Goal: Transaction & Acquisition: Subscribe to service/newsletter

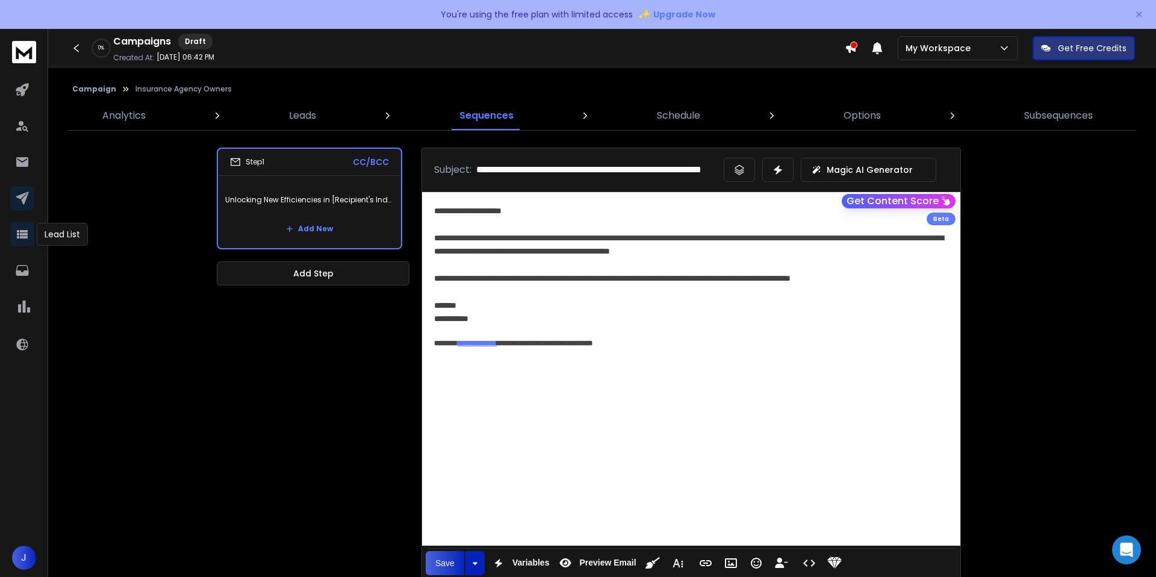
click at [33, 237] on link at bounding box center [22, 234] width 24 height 24
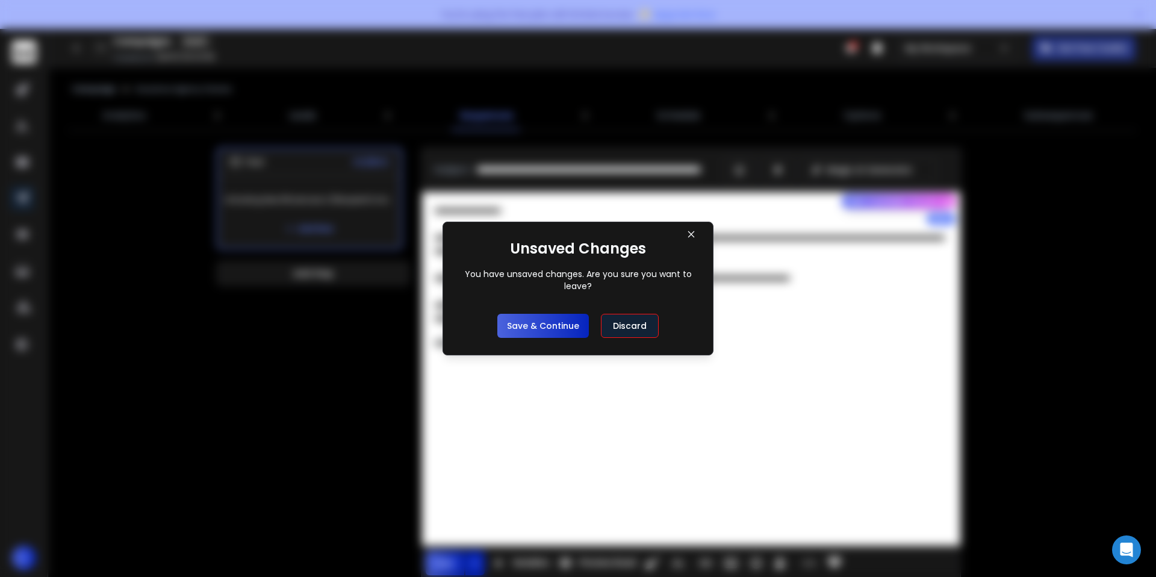
click at [549, 321] on button "Save & Continue" at bounding box center [543, 326] width 92 height 24
type input "**********"
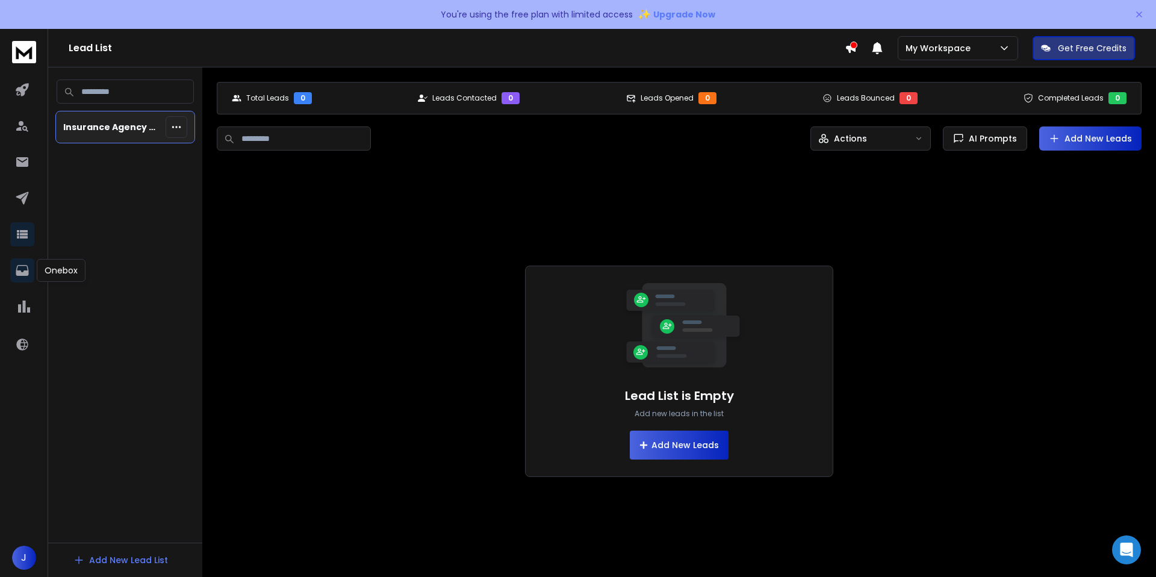
click at [25, 269] on icon at bounding box center [22, 270] width 14 height 14
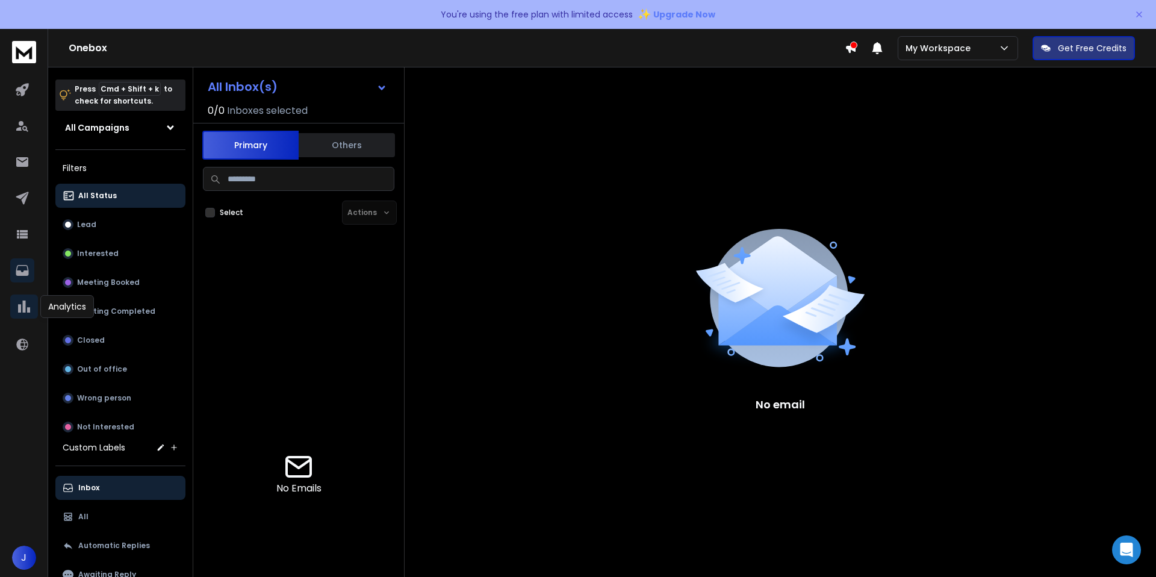
click at [23, 305] on icon at bounding box center [24, 306] width 12 height 12
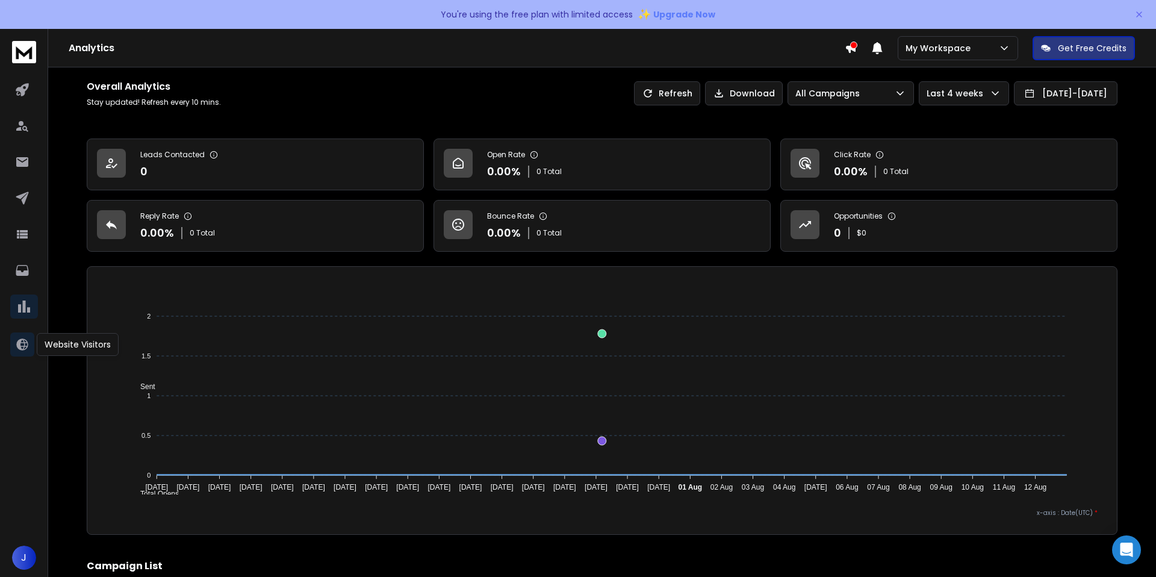
click at [28, 339] on icon at bounding box center [22, 344] width 14 height 14
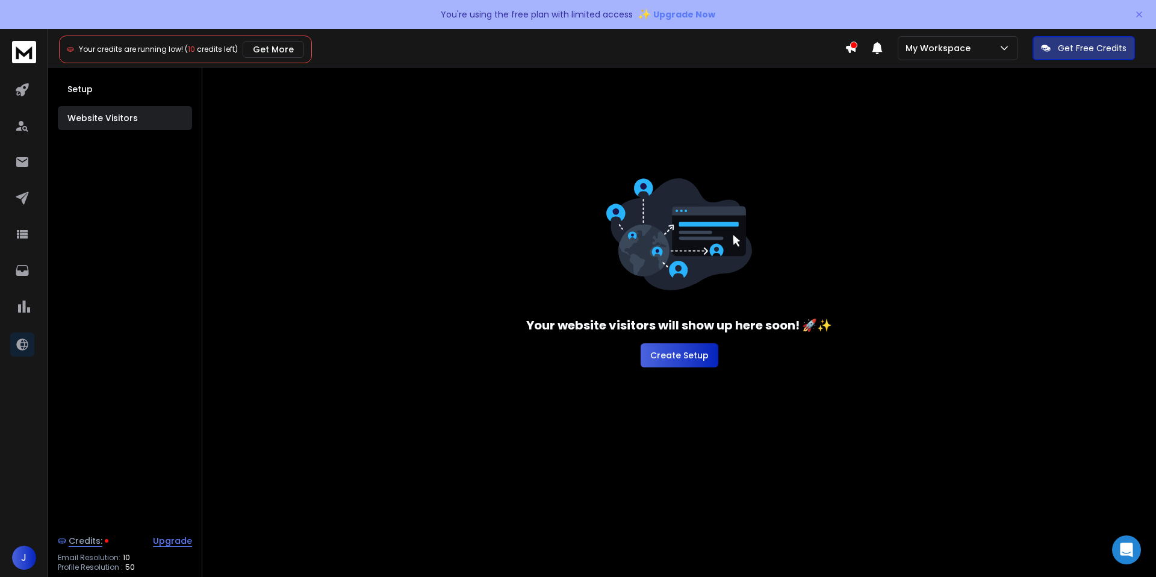
click at [163, 542] on div "Upgrade" at bounding box center [172, 541] width 39 height 12
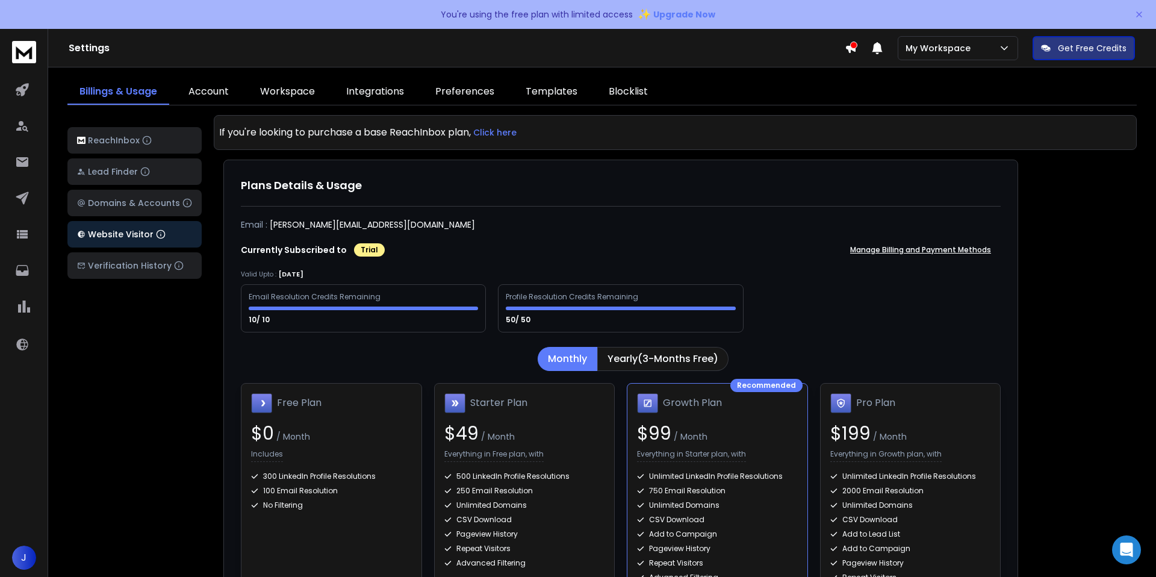
scroll to position [131, 0]
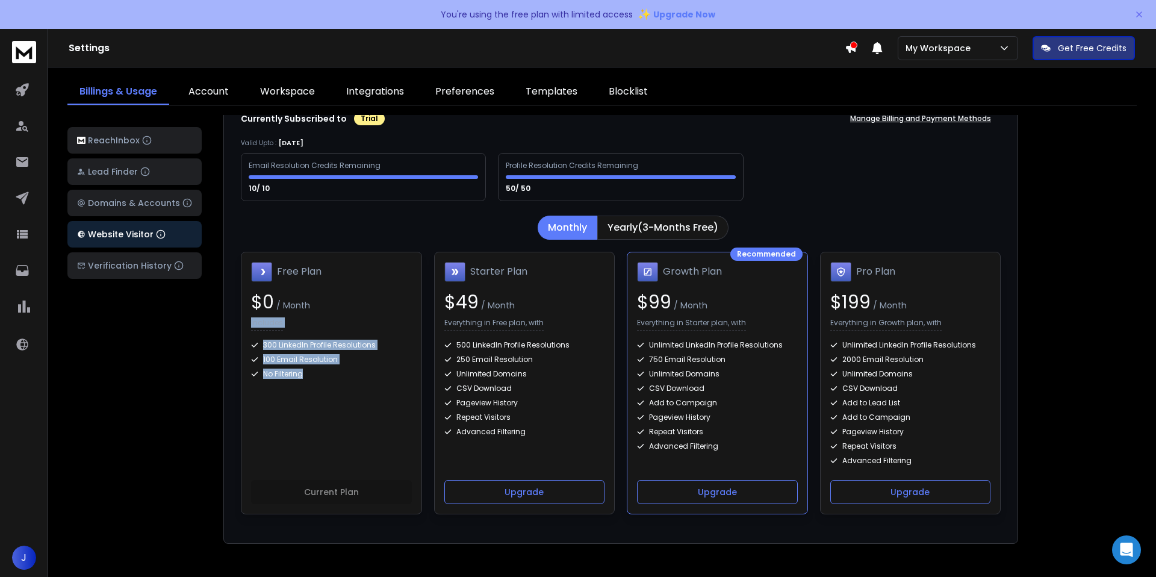
drag, startPoint x: 302, startPoint y: 423, endPoint x: 302, endPoint y: 314, distance: 109.6
click at [302, 314] on div "Free Plan $ 0 / Month Includes 300 LinkedIn Profile Resolutions 100 Email Resol…" at bounding box center [331, 364] width 161 height 204
drag, startPoint x: 302, startPoint y: 314, endPoint x: 314, endPoint y: 417, distance: 103.0
click at [314, 417] on div "Free Plan $ 0 / Month Includes 300 LinkedIn Profile Resolutions 100 Email Resol…" at bounding box center [331, 364] width 161 height 204
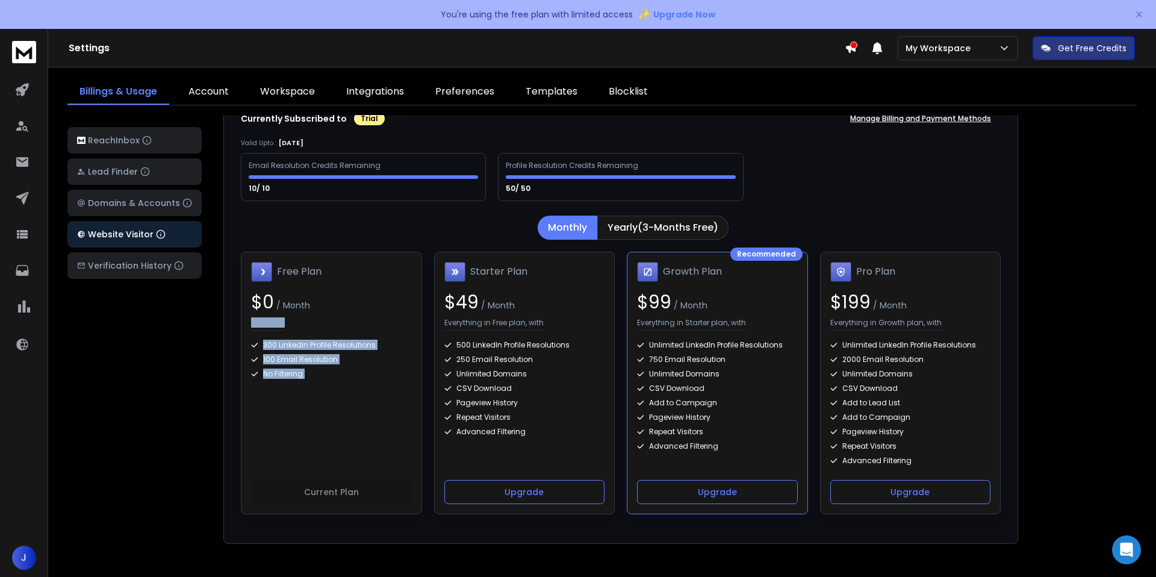
click at [314, 417] on div "Free Plan $ 0 / Month Includes 300 LinkedIn Profile Resolutions 100 Email Resol…" at bounding box center [331, 364] width 161 height 204
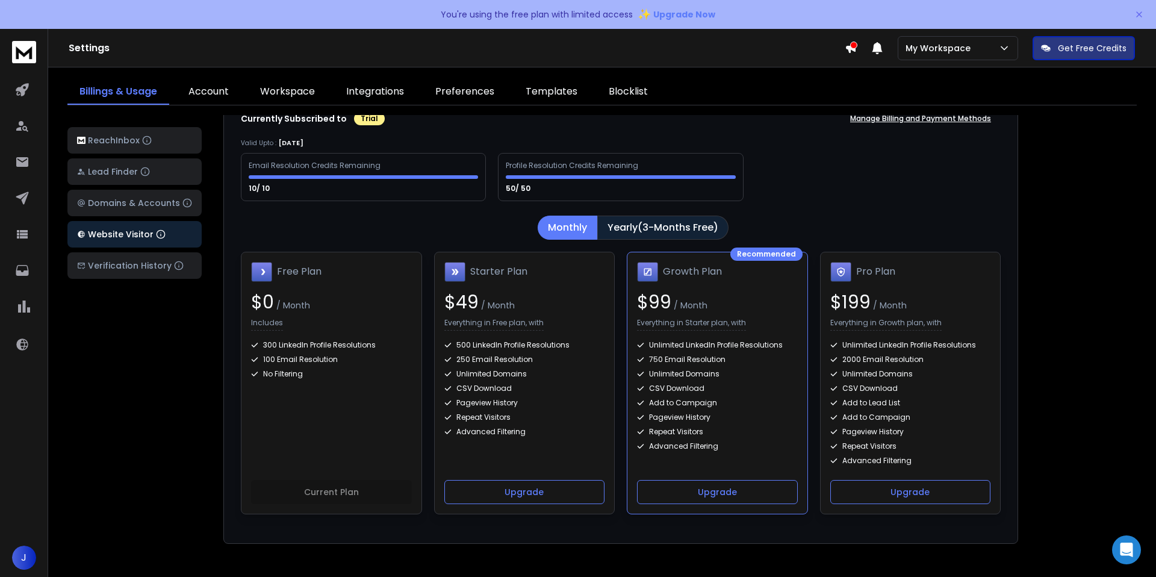
click at [646, 237] on button "Yearly(3-Months Free)" at bounding box center [662, 228] width 131 height 24
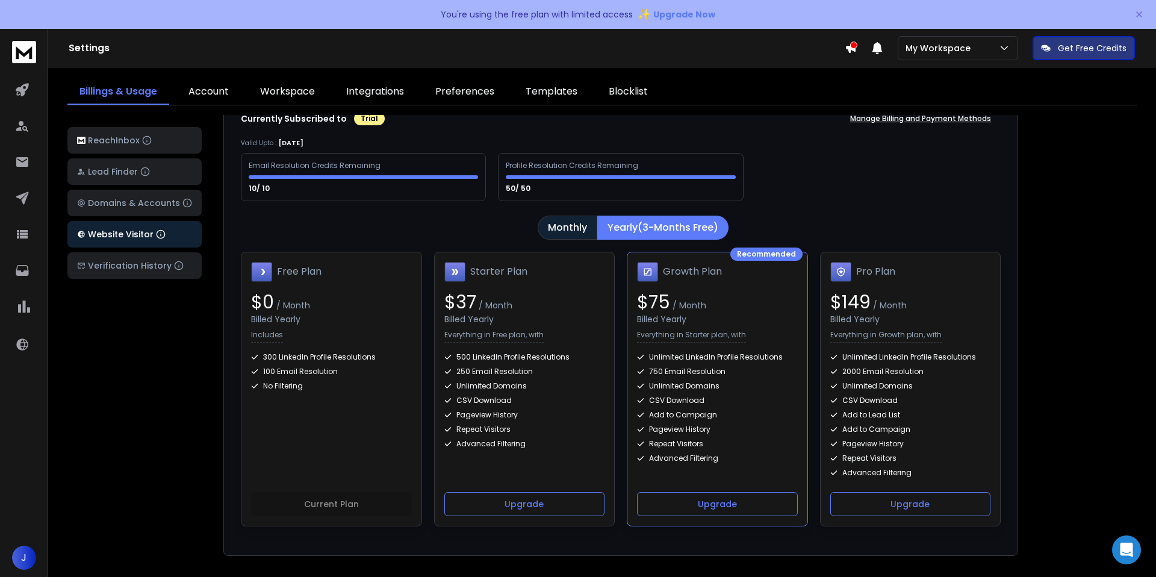
click at [570, 234] on button "Monthly" at bounding box center [568, 228] width 60 height 24
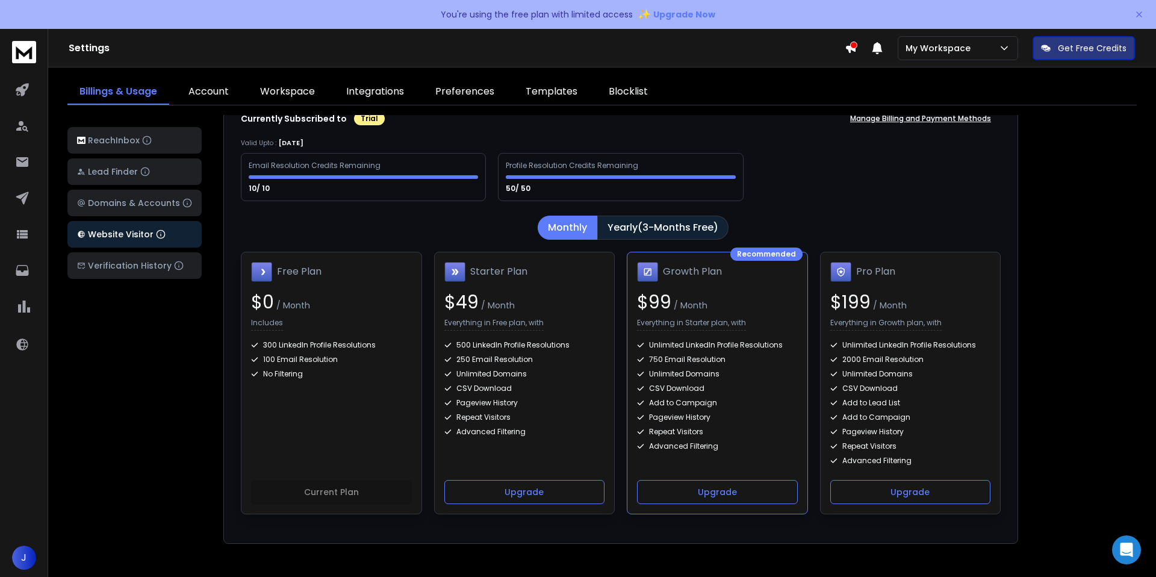
click at [663, 232] on button "Yearly(3-Months Free)" at bounding box center [662, 228] width 131 height 24
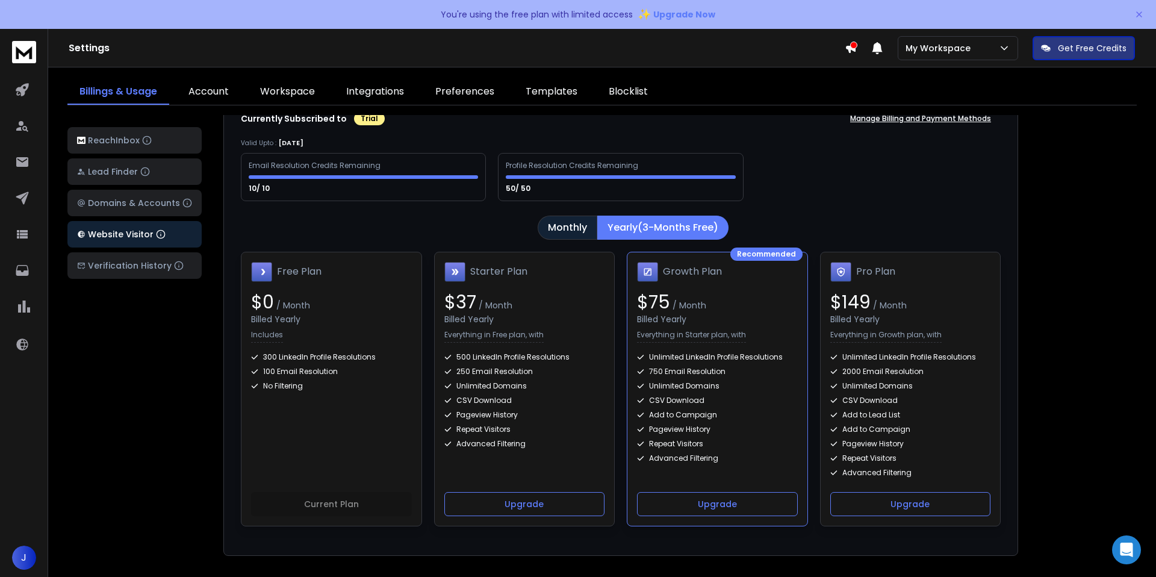
click at [559, 234] on button "Monthly" at bounding box center [568, 228] width 60 height 24
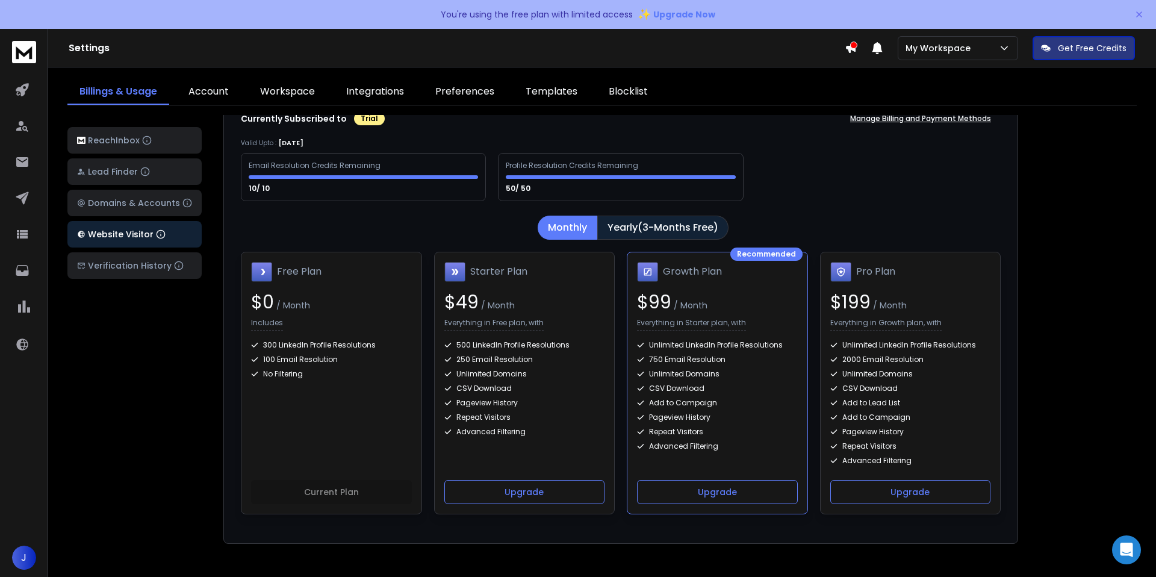
click at [656, 217] on button "Yearly(3-Months Free)" at bounding box center [662, 228] width 131 height 24
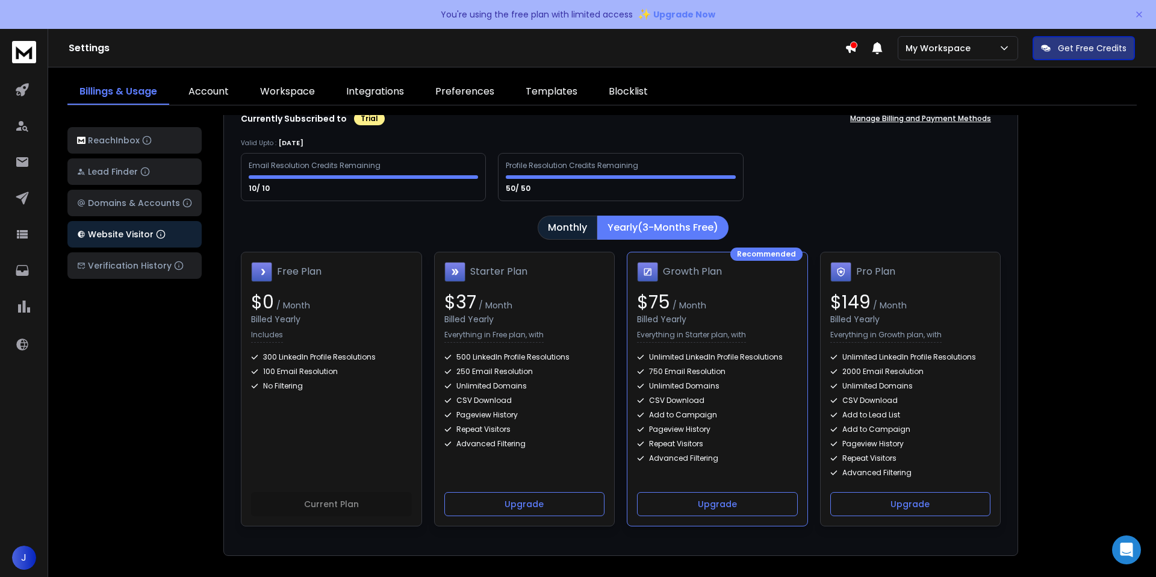
click at [573, 226] on button "Monthly" at bounding box center [568, 228] width 60 height 24
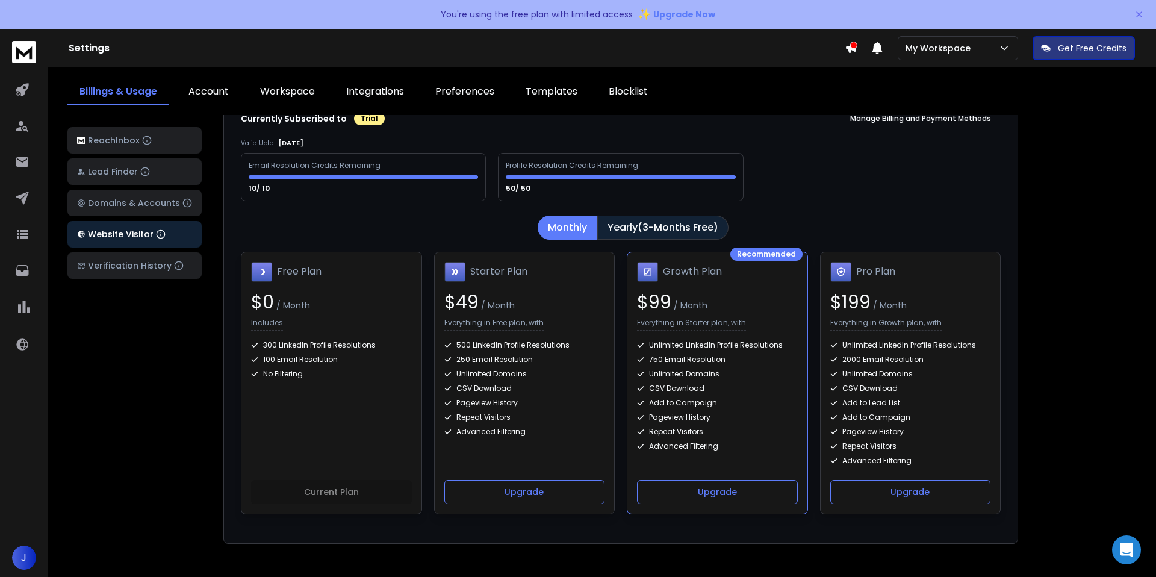
click at [653, 224] on button "Yearly(3-Months Free)" at bounding box center [662, 228] width 131 height 24
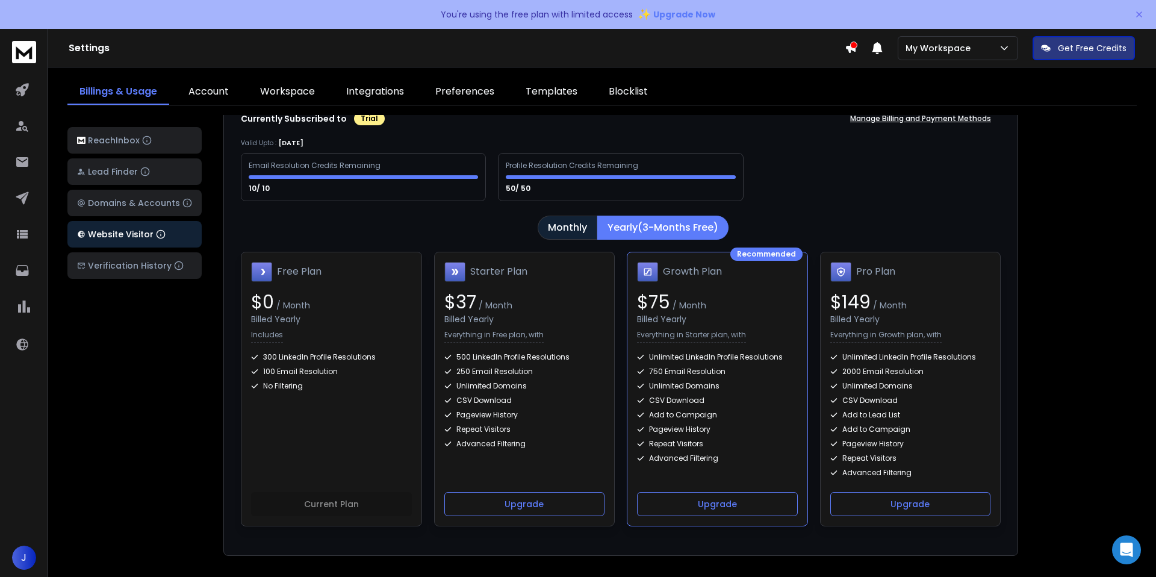
click at [576, 224] on button "Monthly" at bounding box center [568, 228] width 60 height 24
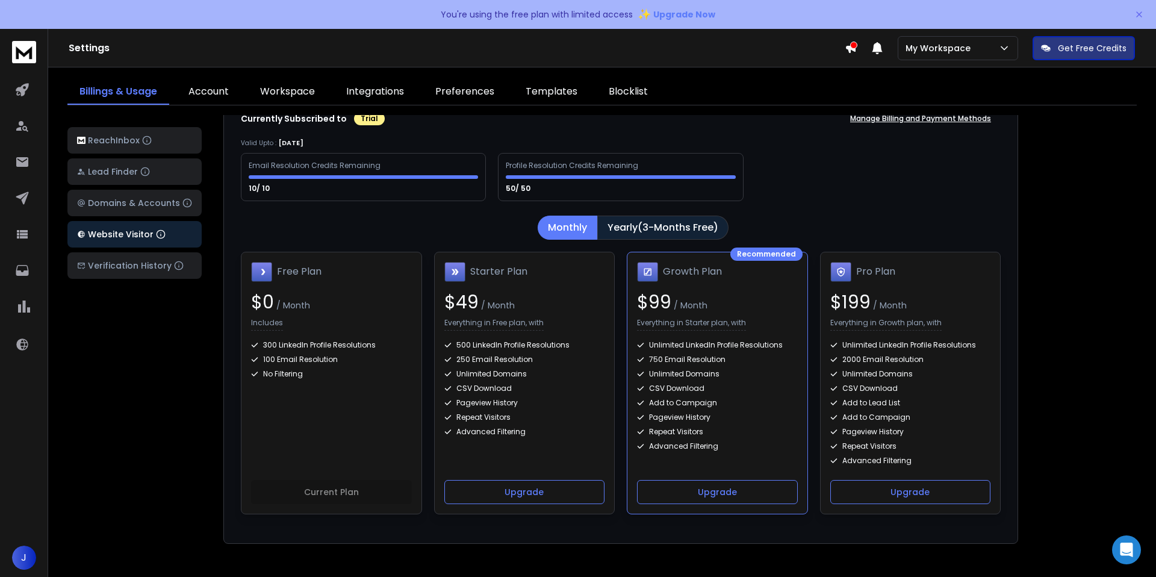
click at [686, 224] on button "Yearly(3-Months Free)" at bounding box center [662, 228] width 131 height 24
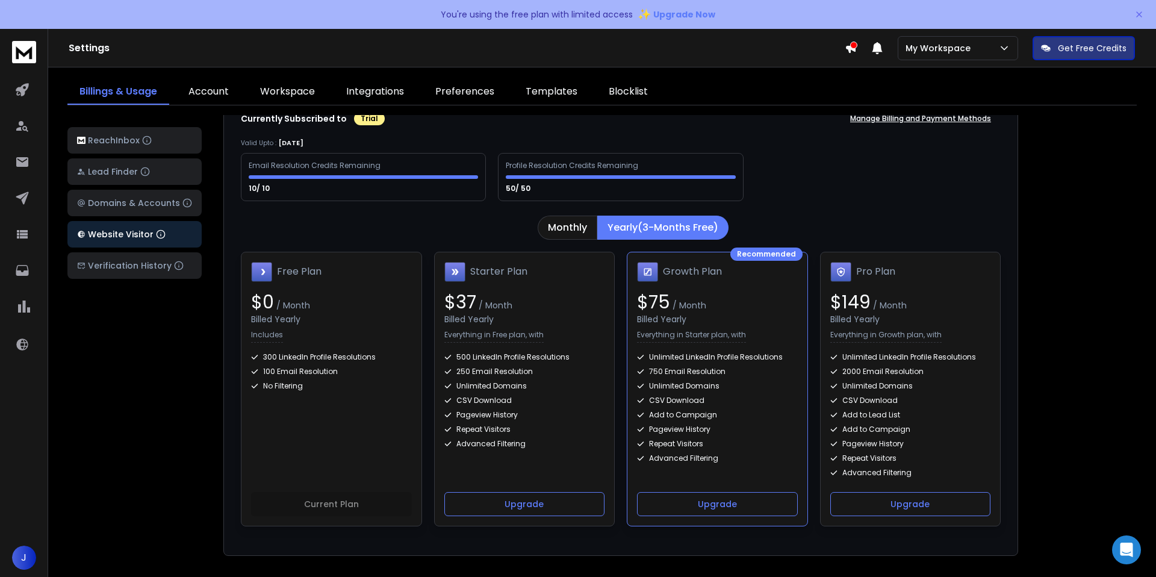
click at [601, 224] on button "Yearly(3-Months Free)" at bounding box center [662, 228] width 131 height 24
click at [577, 228] on button "Monthly" at bounding box center [568, 228] width 60 height 24
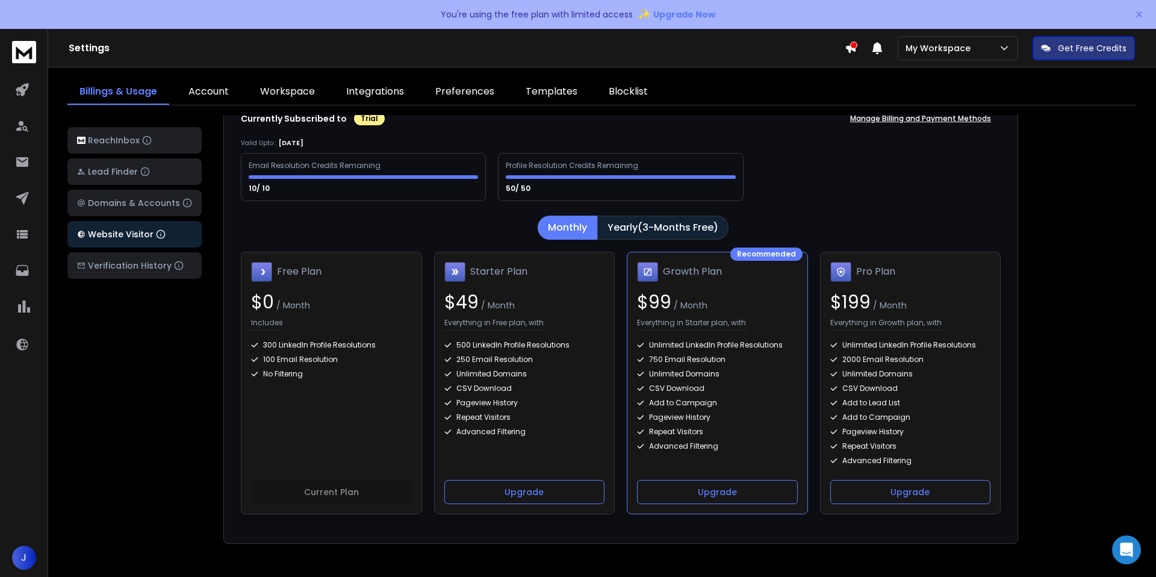
click at [635, 223] on button "Yearly(3-Months Free)" at bounding box center [662, 228] width 131 height 24
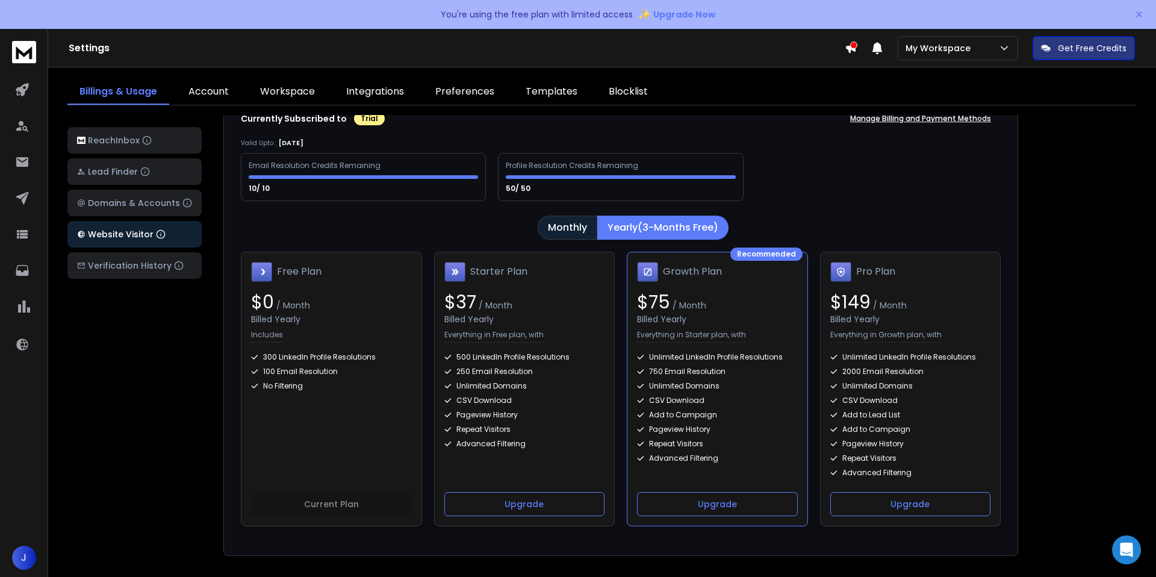
click at [579, 223] on button "Monthly" at bounding box center [568, 228] width 60 height 24
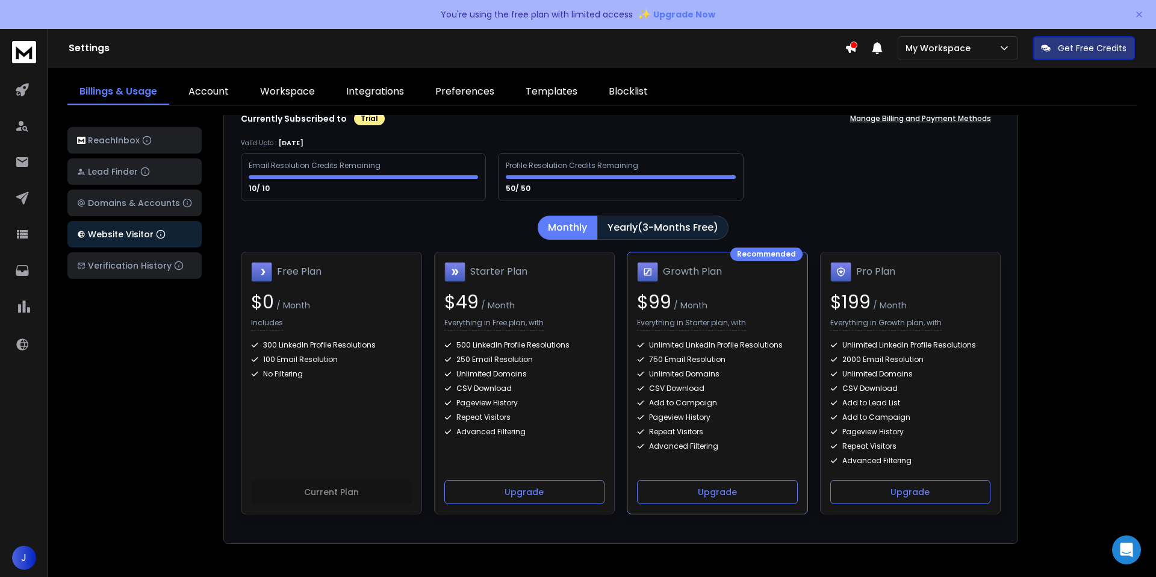
click at [649, 223] on button "Yearly(3-Months Free)" at bounding box center [662, 228] width 131 height 24
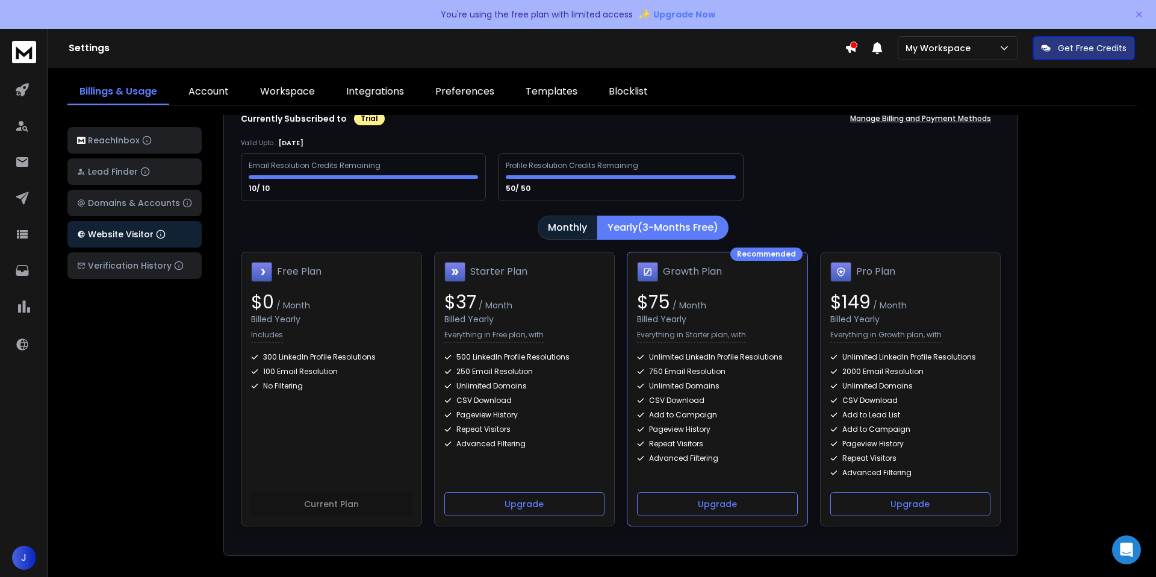
click at [579, 223] on button "Monthly" at bounding box center [568, 228] width 60 height 24
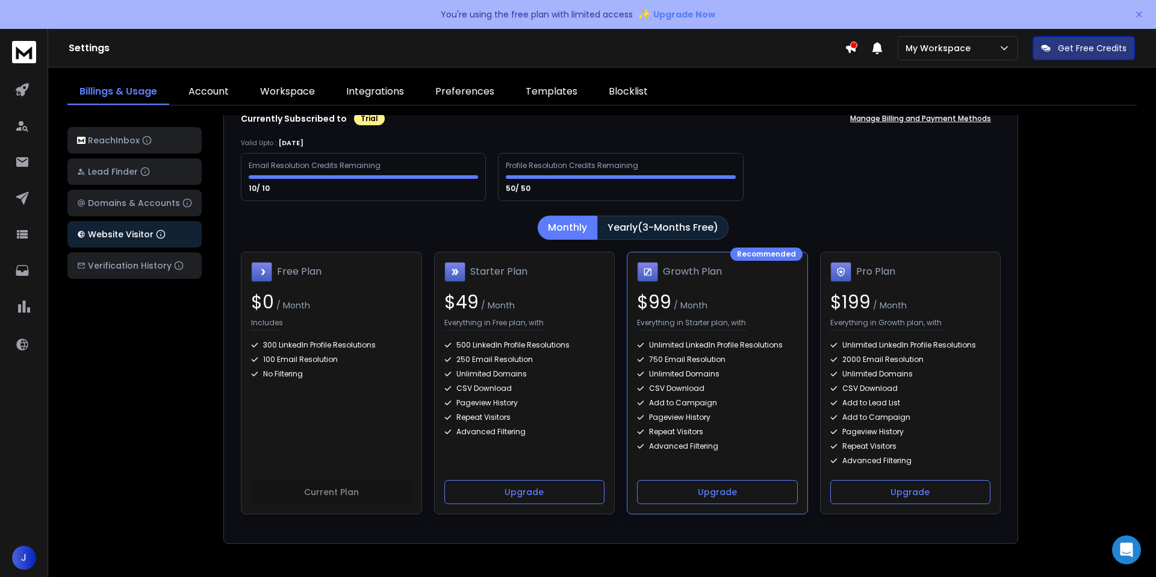
click at [667, 223] on button "Yearly(3-Months Free)" at bounding box center [662, 228] width 131 height 24
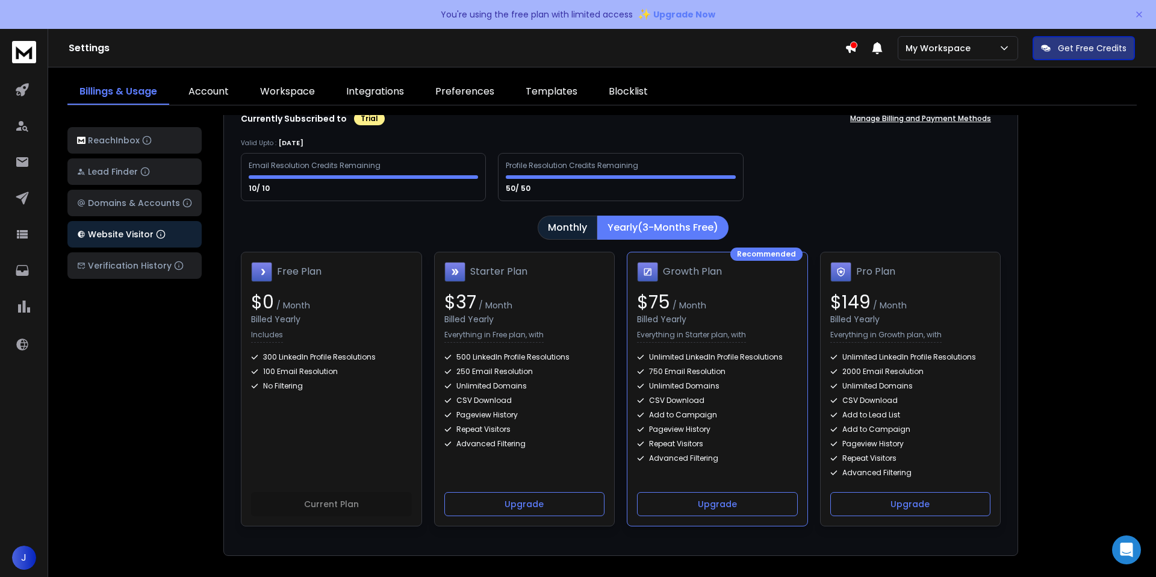
click at [576, 223] on button "Monthly" at bounding box center [568, 228] width 60 height 24
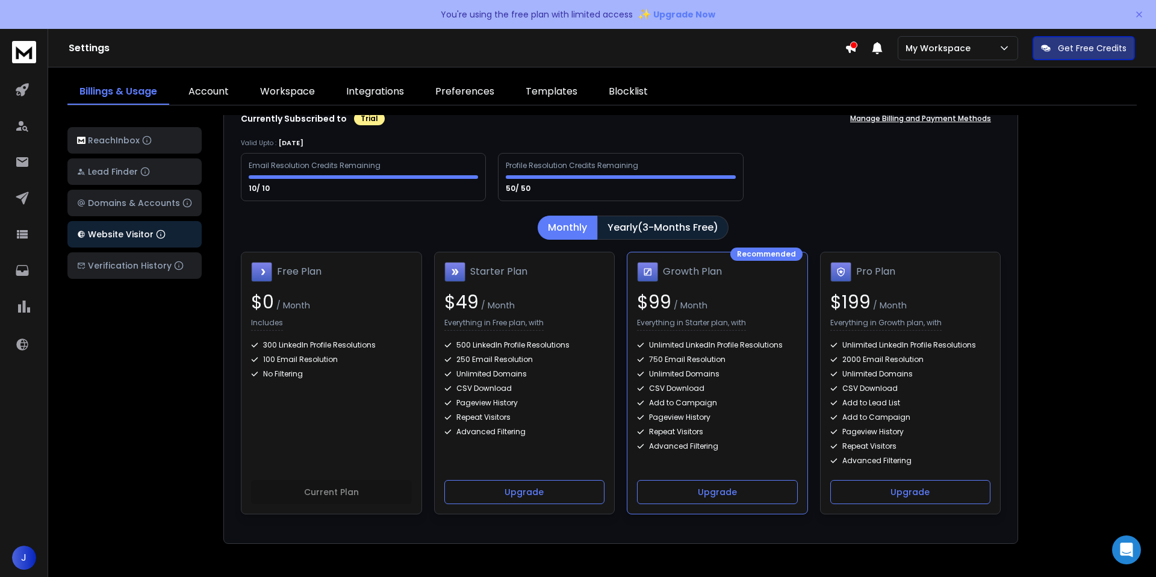
click at [675, 223] on button "Yearly(3-Months Free)" at bounding box center [662, 228] width 131 height 24
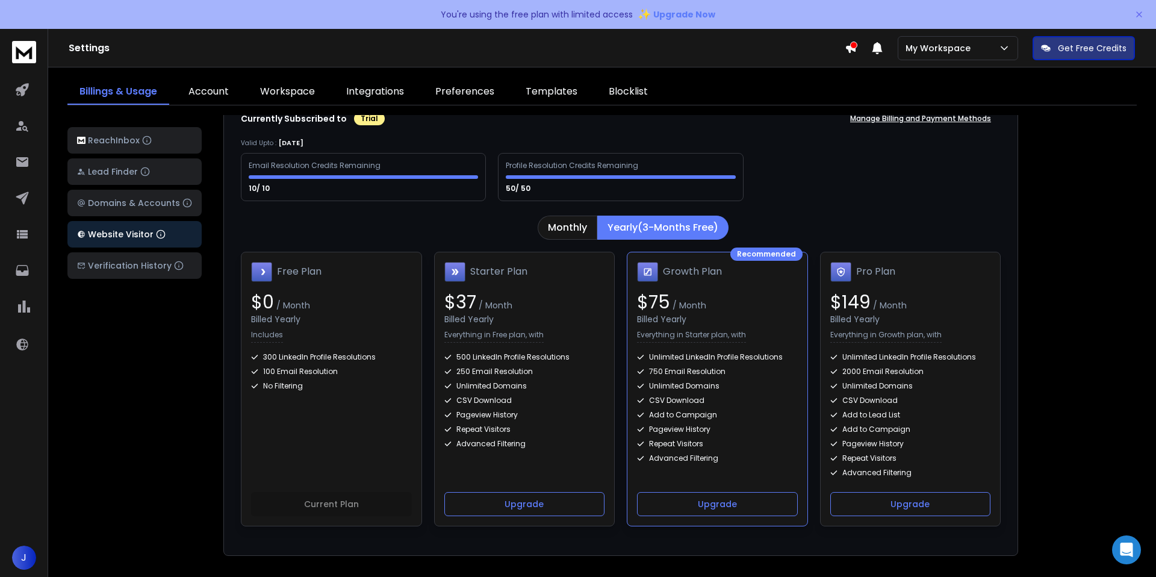
scroll to position [0, 0]
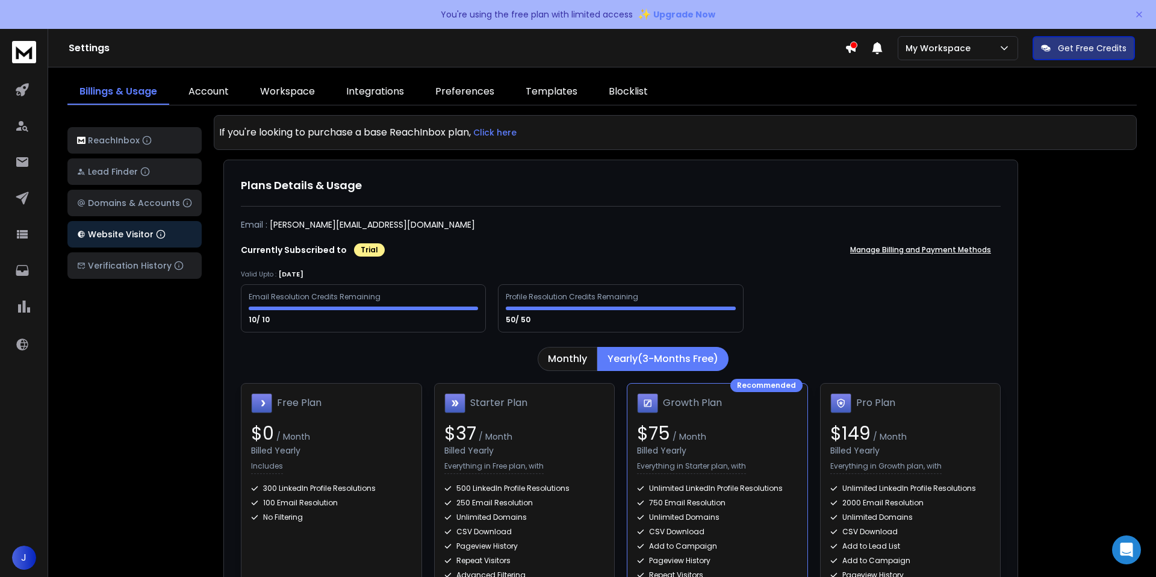
click at [202, 96] on link "Account" at bounding box center [208, 91] width 64 height 25
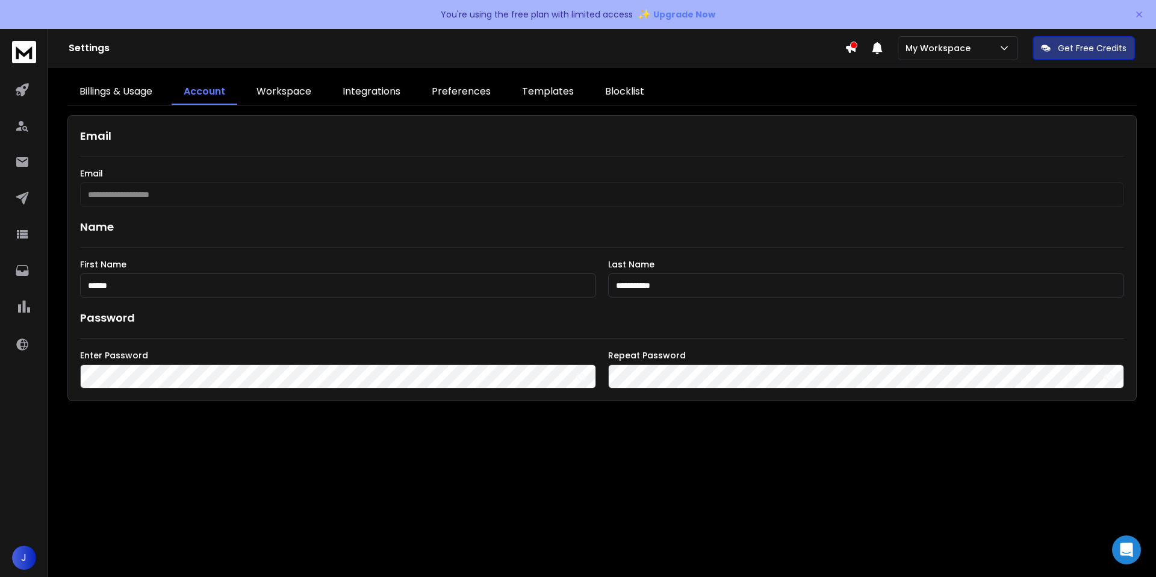
click at [275, 95] on link "Workspace" at bounding box center [283, 91] width 79 height 25
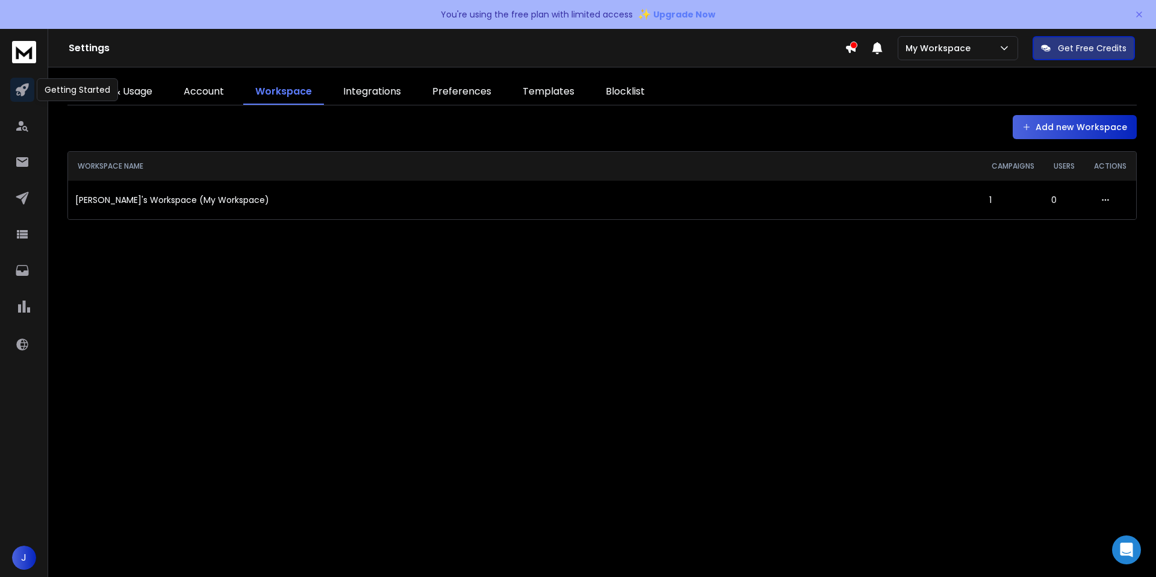
click at [31, 92] on link at bounding box center [22, 90] width 24 height 24
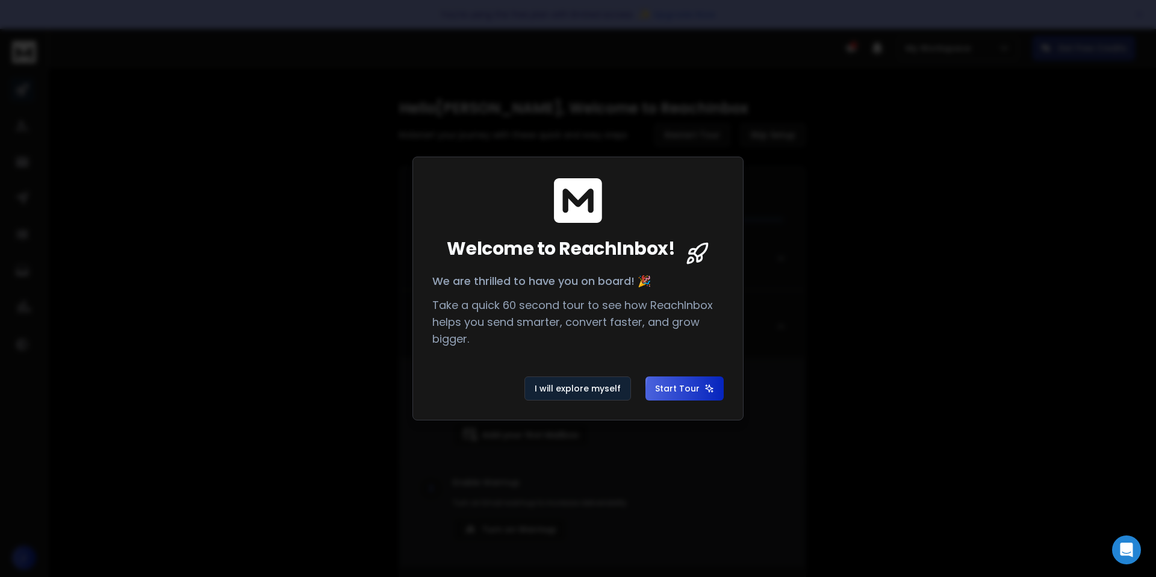
click at [585, 381] on button "I will explore myself" at bounding box center [577, 388] width 107 height 24
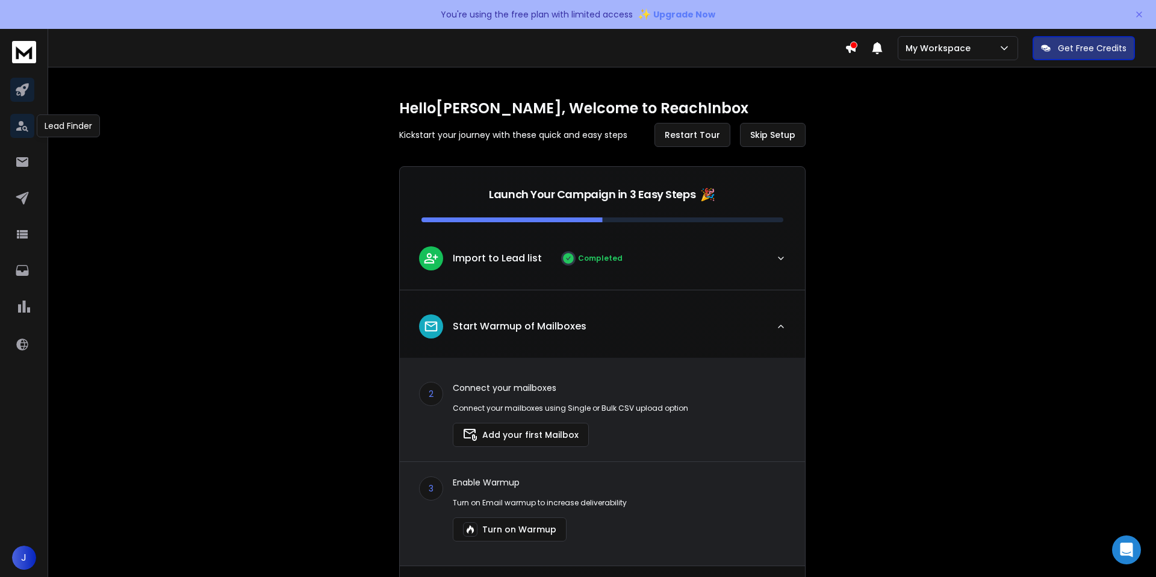
click at [23, 120] on icon at bounding box center [22, 126] width 14 height 14
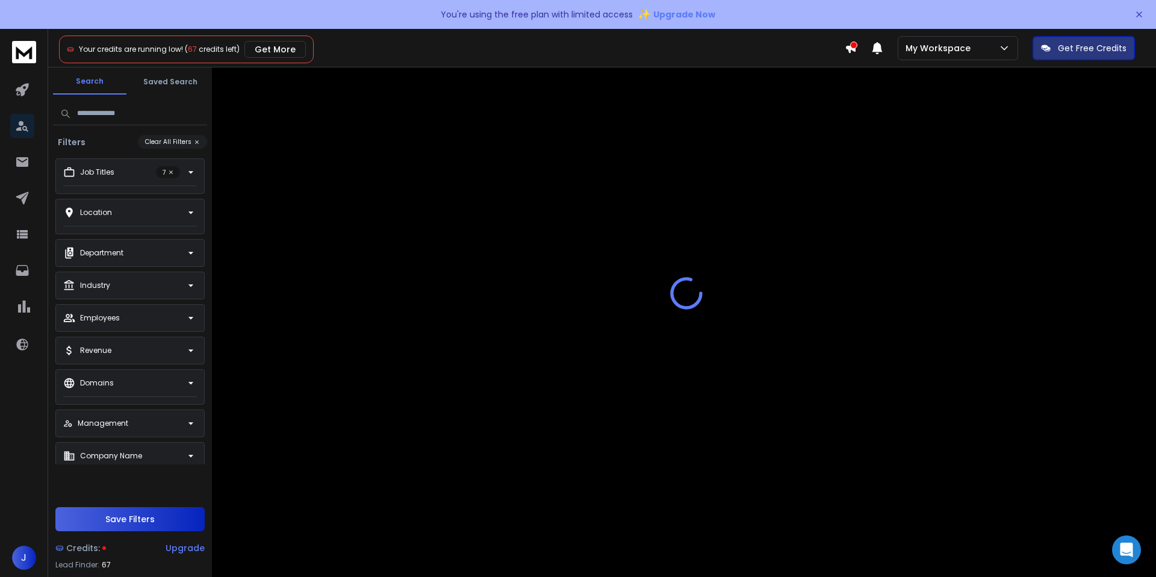
click at [1140, 13] on icon "Close notification" at bounding box center [1139, 14] width 5 height 5
